Goal: Task Accomplishment & Management: Manage account settings

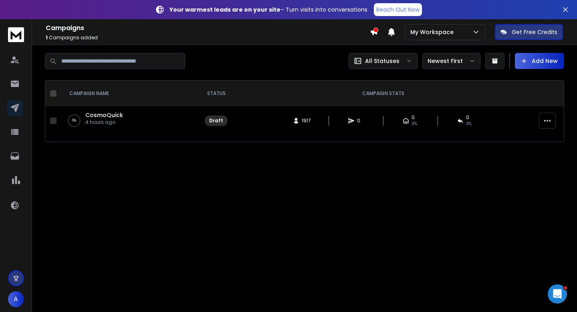
click at [222, 118] on div "Draft" at bounding box center [216, 120] width 23 height 10
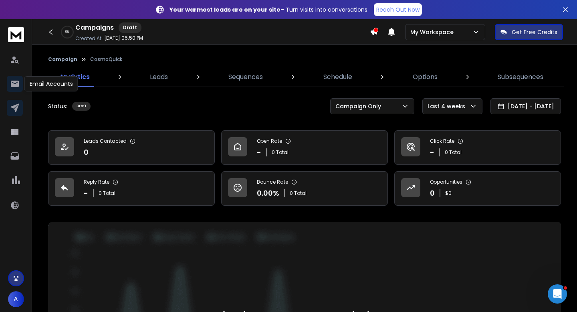
click at [14, 83] on icon at bounding box center [15, 84] width 10 height 10
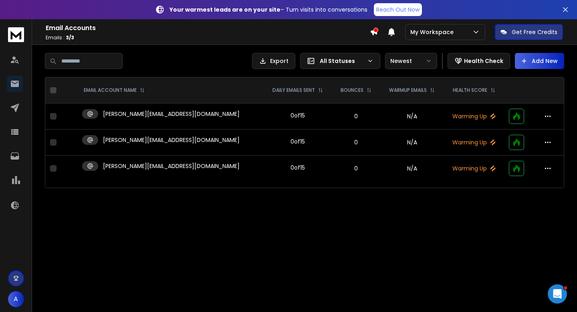
click at [174, 118] on div "[PERSON_NAME][EMAIL_ADDRESS][DOMAIN_NAME]" at bounding box center [170, 114] width 176 height 10
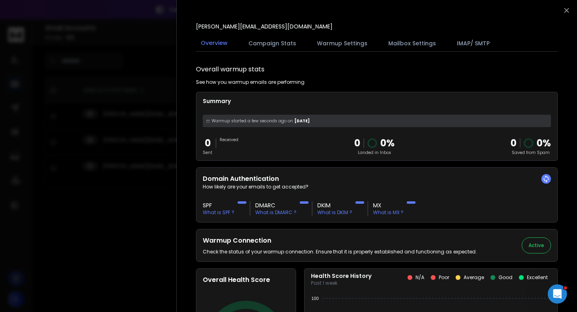
click at [168, 82] on div at bounding box center [288, 156] width 577 height 312
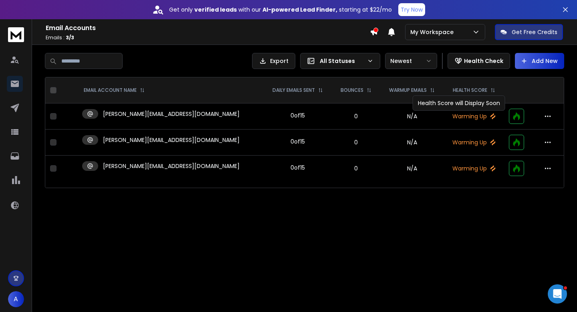
click at [466, 115] on p "Warming Up" at bounding box center [474, 116] width 51 height 8
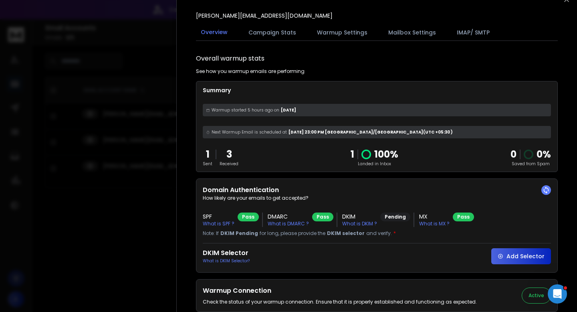
scroll to position [12, 0]
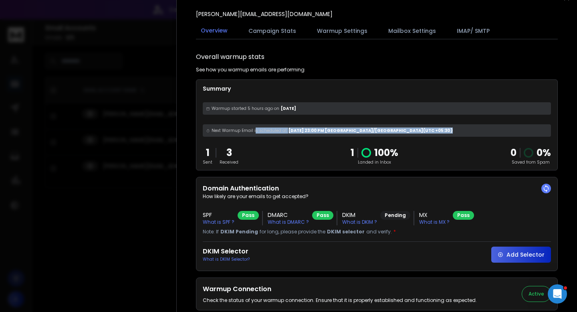
drag, startPoint x: 253, startPoint y: 129, endPoint x: 288, endPoint y: 140, distance: 36.5
click at [288, 140] on div "Summary Warmup started 5 hours ago on [DATE] Next Warmup Email is scheduled at …" at bounding box center [377, 124] width 362 height 91
click at [257, 117] on div "Summary Warmup started 5 hours ago on [DATE] Next Warmup Email is scheduled at …" at bounding box center [377, 124] width 362 height 91
click at [178, 102] on div "Multi Select Table Sheet riya@cosmoquick.com Overview Campaign Stats Warmup Set…" at bounding box center [376, 156] width 401 height 312
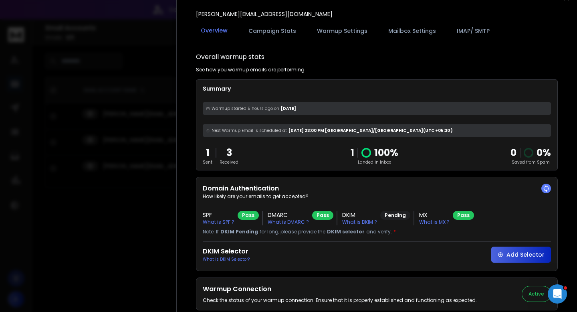
click at [163, 102] on div at bounding box center [288, 156] width 577 height 312
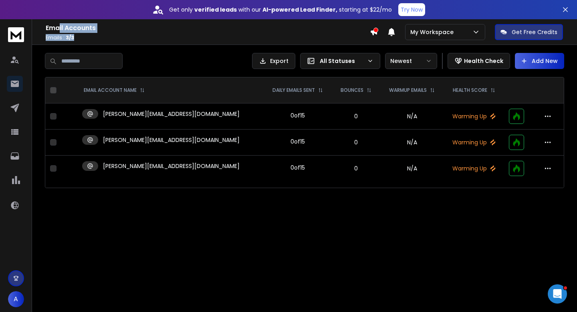
drag, startPoint x: 60, startPoint y: 30, endPoint x: 139, endPoint y: 30, distance: 79.3
click at [137, 32] on h1 "Email Accounts" at bounding box center [208, 28] width 324 height 10
click at [513, 37] on button "Get Free Credits" at bounding box center [529, 32] width 68 height 16
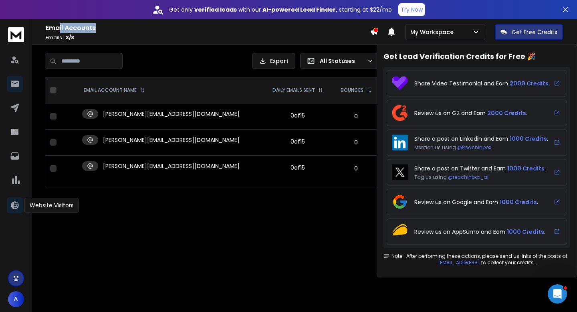
click at [16, 201] on icon at bounding box center [15, 205] width 8 height 8
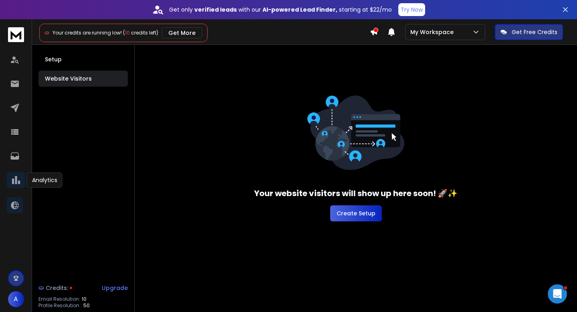
click at [16, 180] on icon at bounding box center [16, 180] width 8 height 8
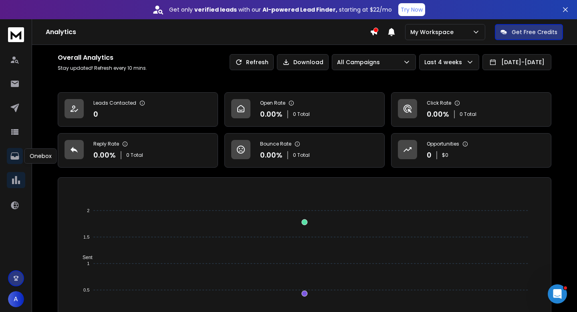
click at [17, 153] on icon at bounding box center [15, 156] width 10 height 10
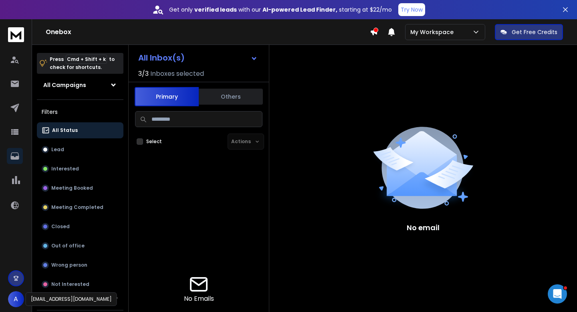
click at [12, 298] on span "A" at bounding box center [16, 299] width 16 height 16
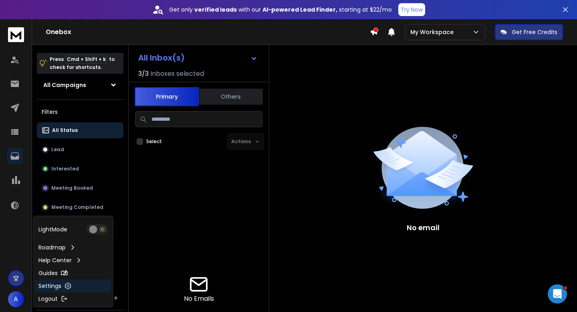
click at [52, 286] on p "Settings" at bounding box center [49, 286] width 23 height 8
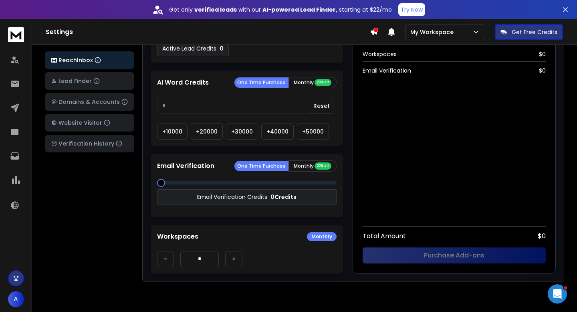
scroll to position [307, 0]
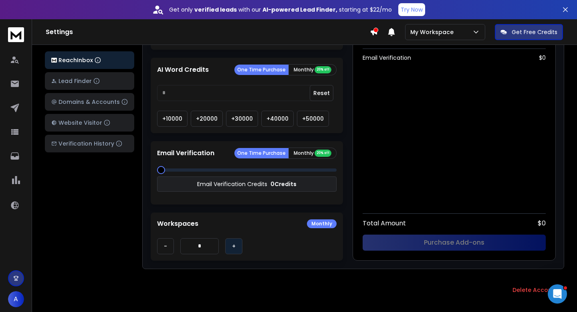
click at [236, 244] on button "+" at bounding box center [233, 246] width 17 height 16
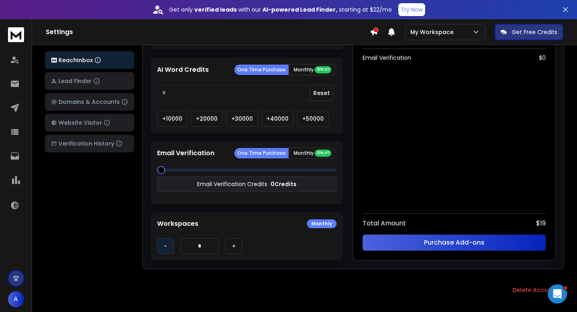
click at [161, 249] on button "-" at bounding box center [165, 246] width 17 height 16
type input "*"
